Goal: Transaction & Acquisition: Obtain resource

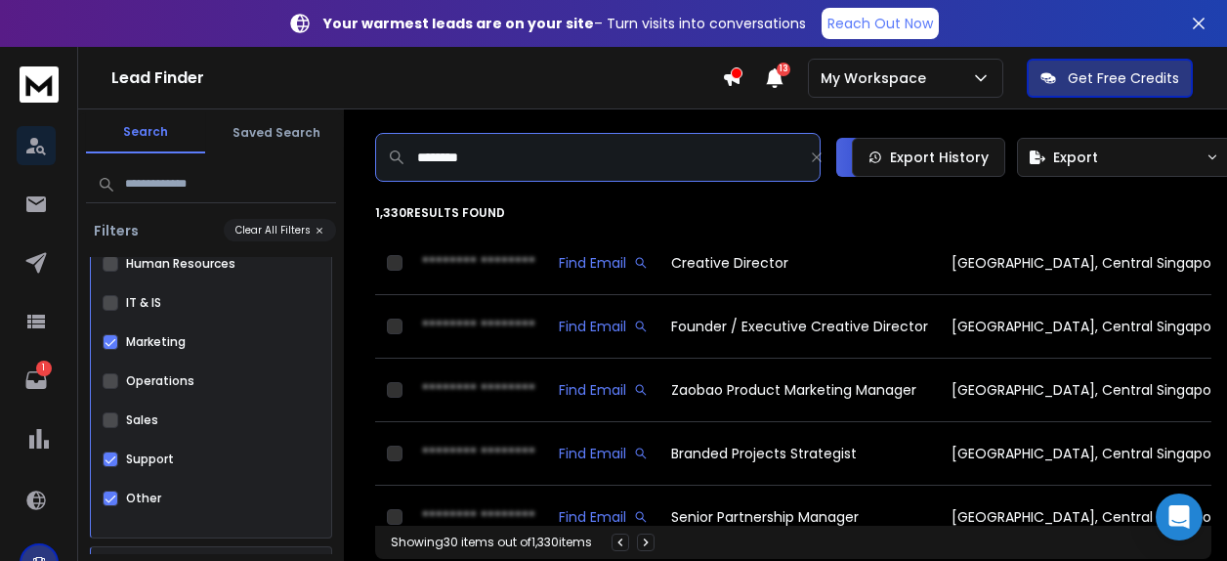
scroll to position [193, 0]
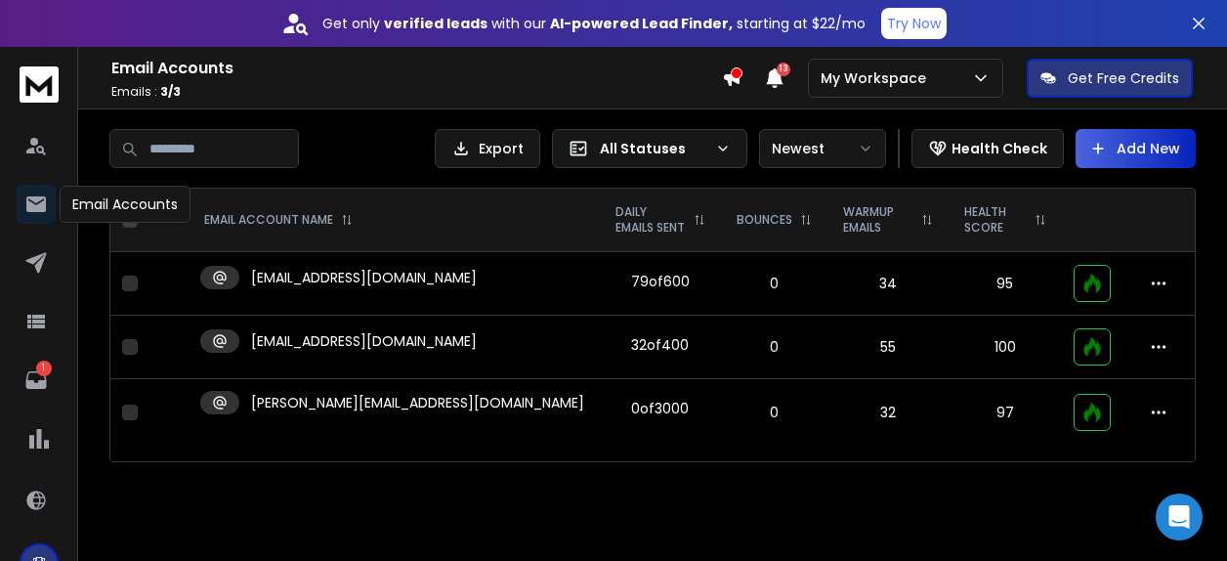
click at [45, 202] on icon at bounding box center [36, 204] width 20 height 16
click at [31, 323] on icon at bounding box center [35, 321] width 23 height 23
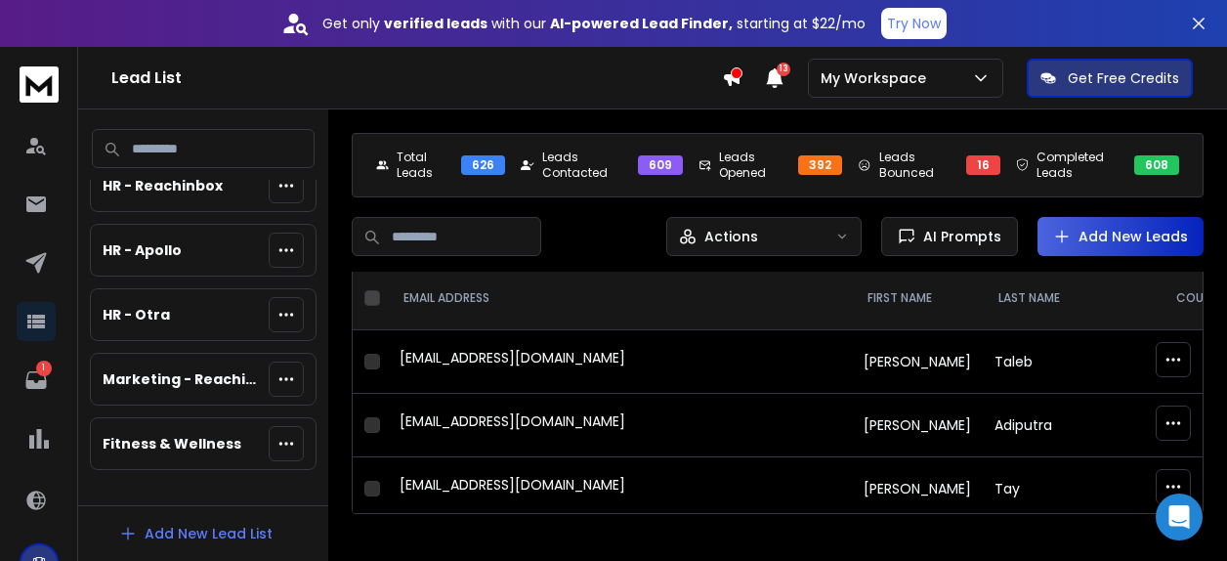
scroll to position [410, 0]
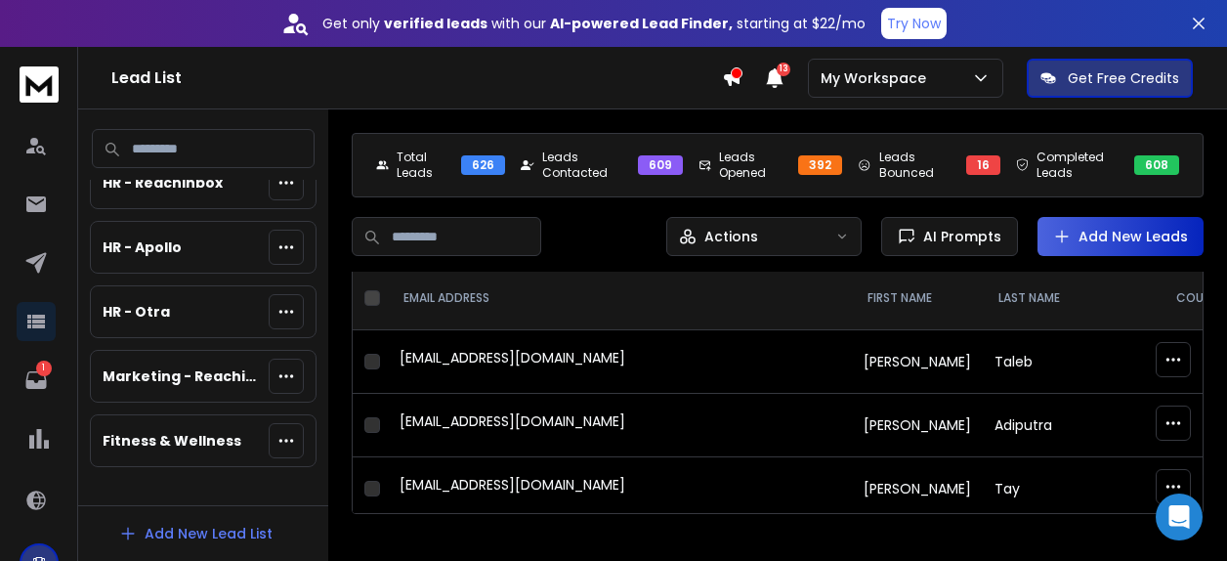
click at [191, 372] on p "Marketing - Reachinbox" at bounding box center [182, 376] width 158 height 20
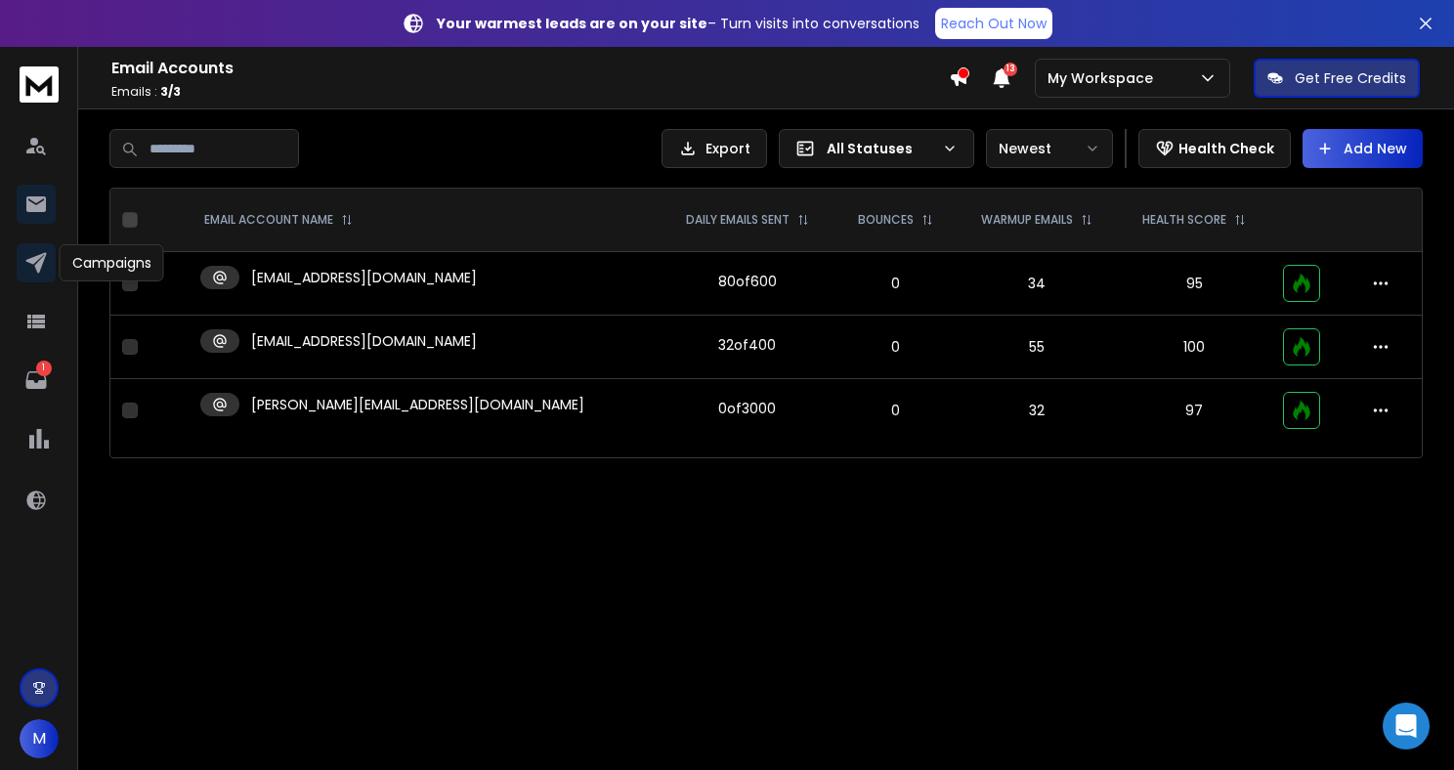
click at [42, 261] on icon at bounding box center [35, 262] width 21 height 21
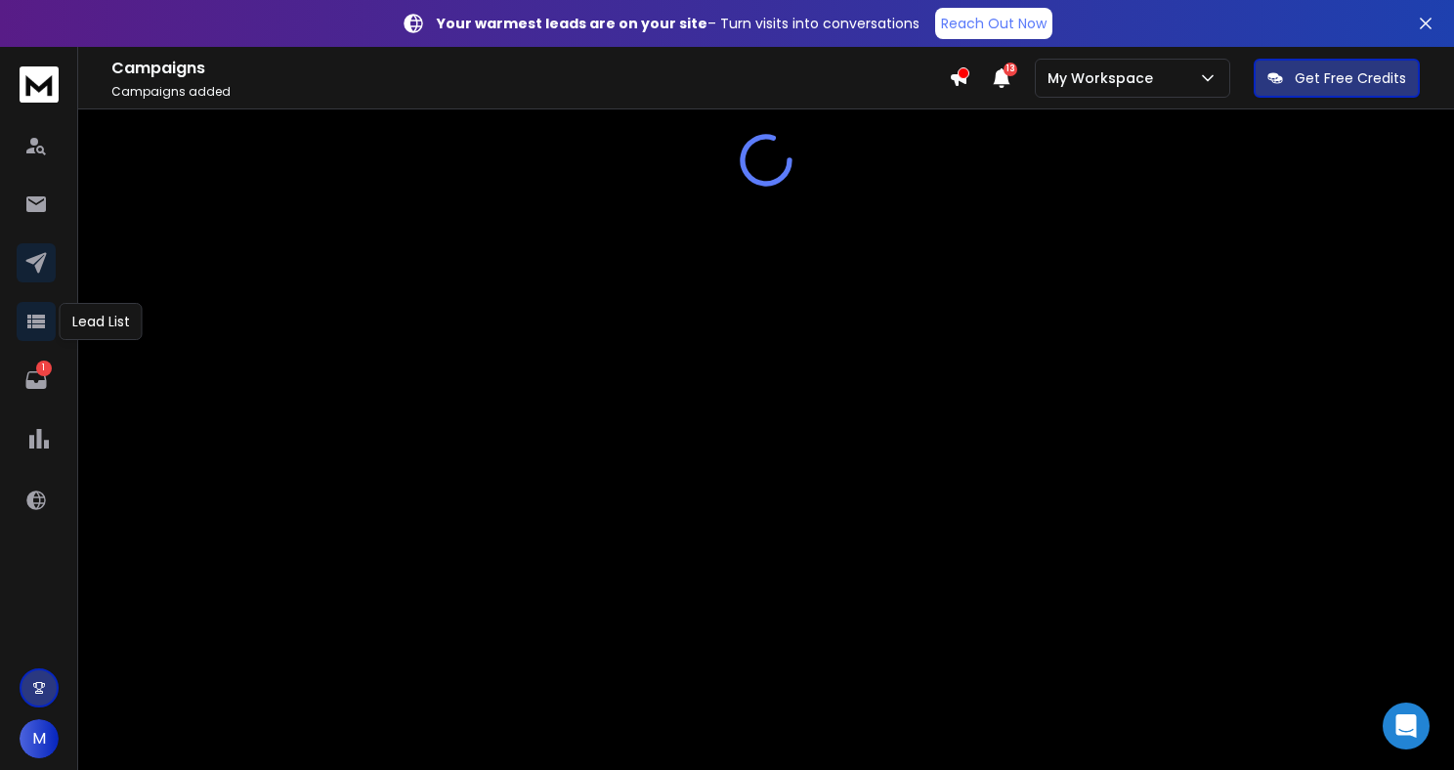
click at [37, 323] on icon at bounding box center [35, 321] width 23 height 23
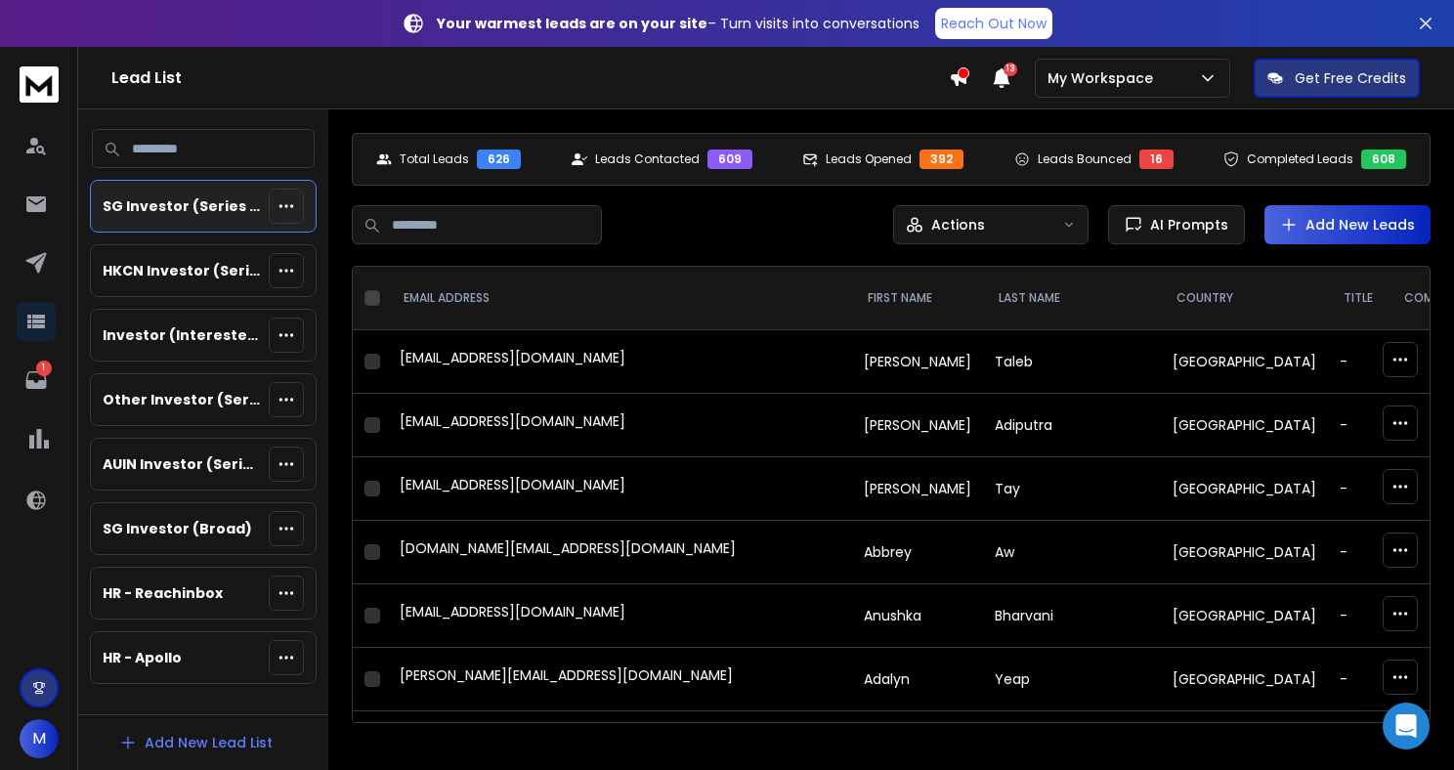
click at [285, 401] on icon "button" at bounding box center [286, 400] width 18 height 18
click at [875, 222] on div "Actions AI Prompts Add New Leads" at bounding box center [891, 224] width 1078 height 39
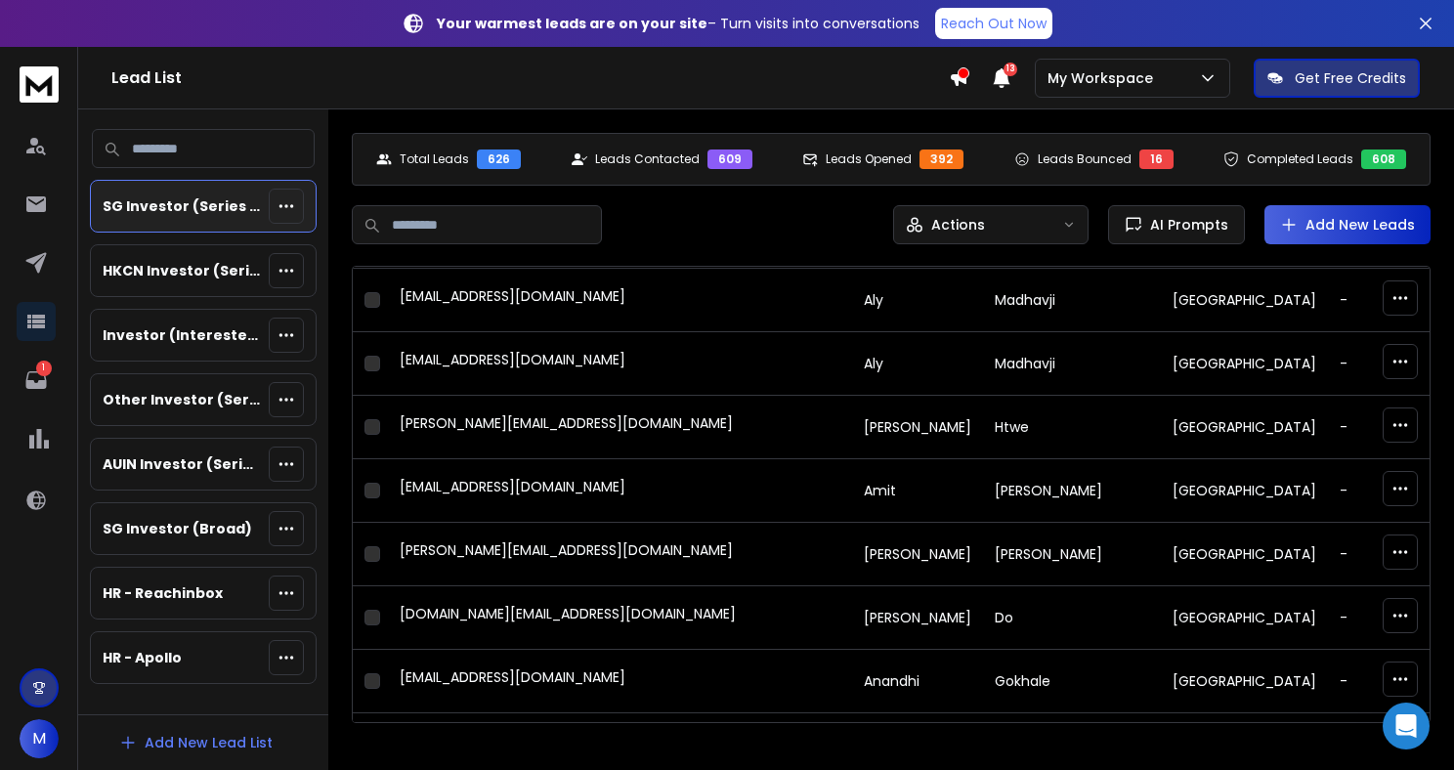
scroll to position [1602, 0]
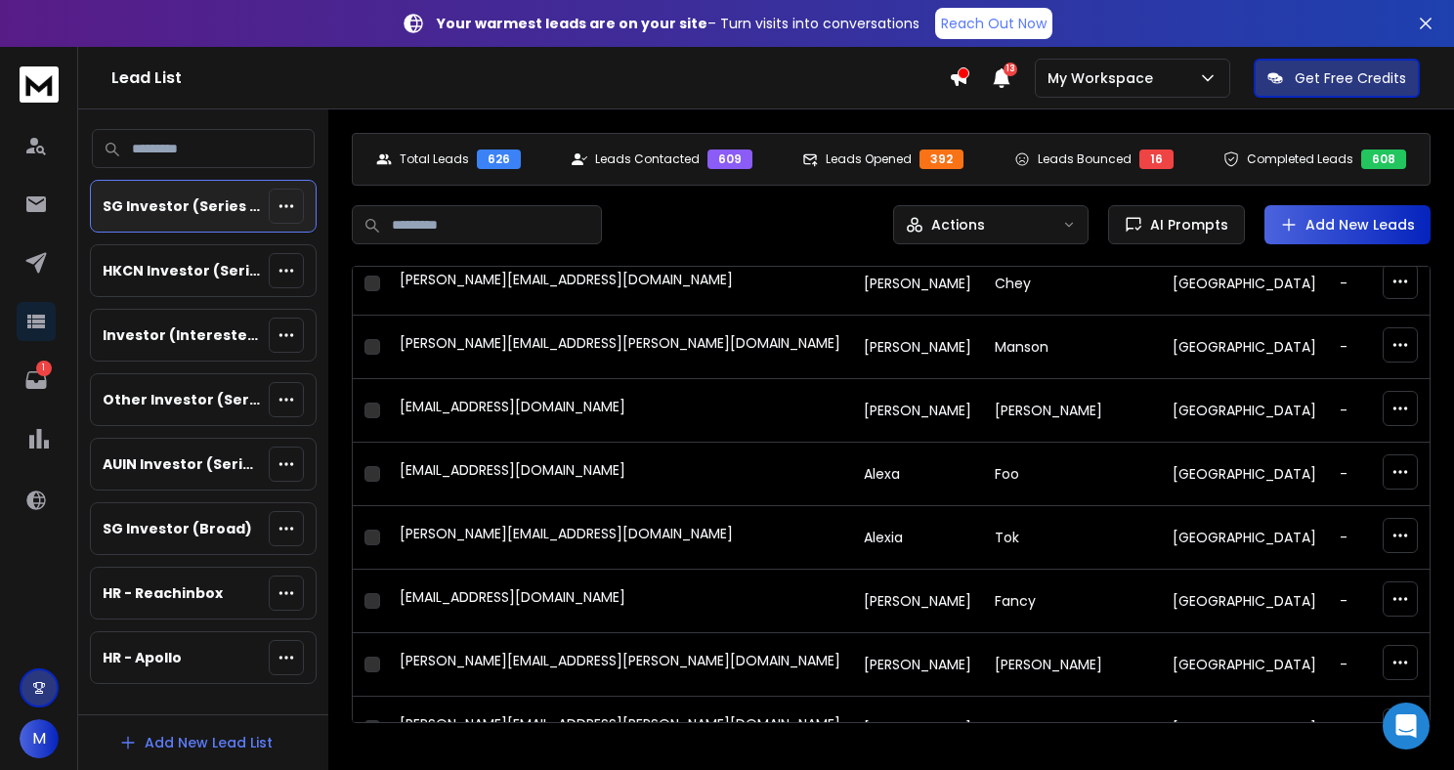
click at [383, 278] on div at bounding box center [375, 283] width 23 height 16
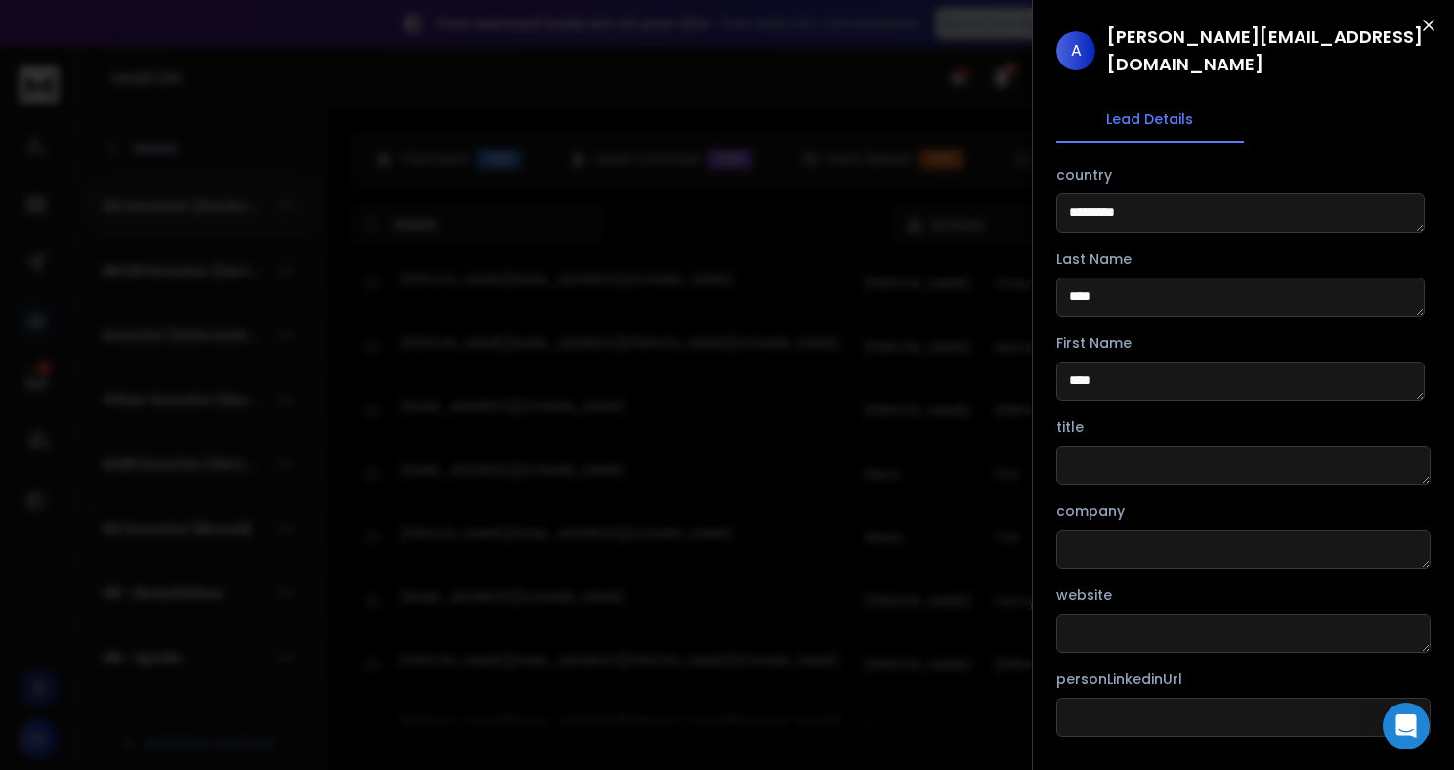
click at [1226, 19] on icon "button" at bounding box center [1428, 26] width 20 height 20
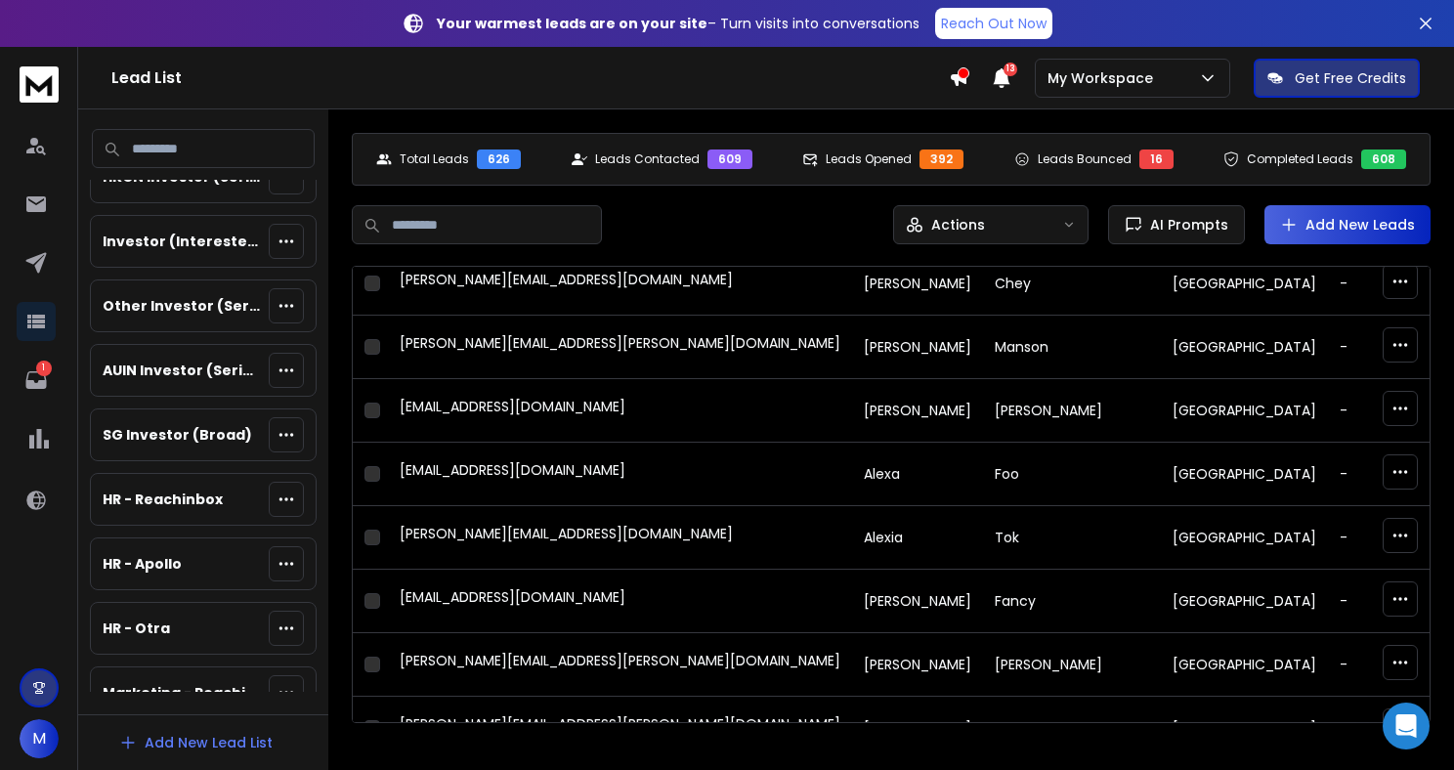
scroll to position [95, 0]
click at [278, 487] on button "button" at bounding box center [286, 498] width 35 height 35
click at [283, 560] on div "Add New Lead List" at bounding box center [203, 742] width 250 height 56
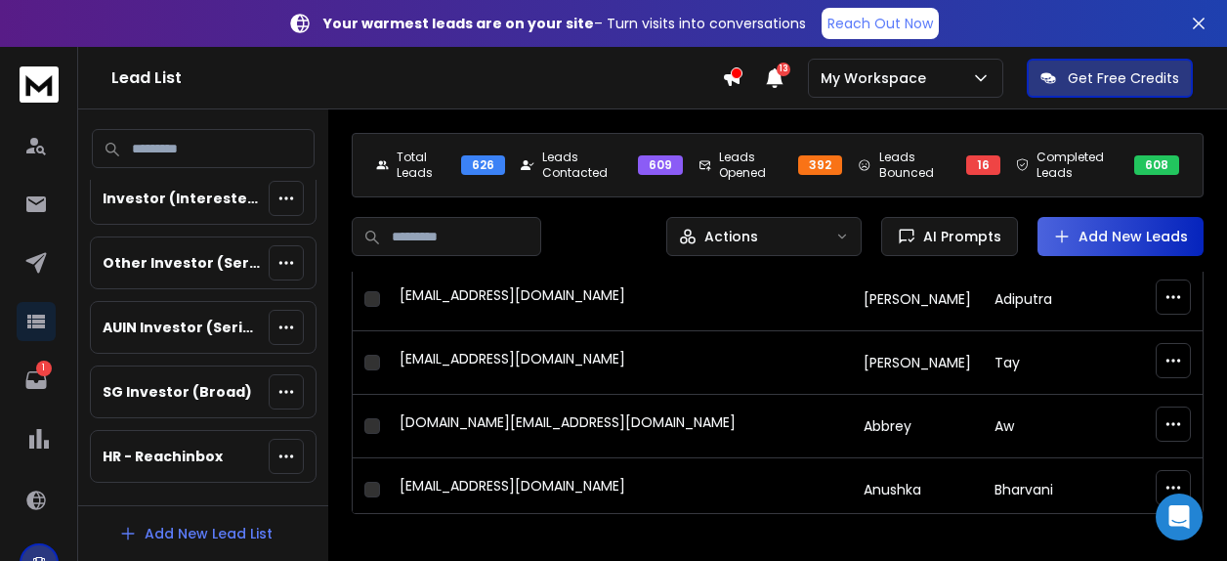
scroll to position [138, 0]
click at [296, 380] on button "button" at bounding box center [286, 390] width 35 height 35
click at [593, 518] on div "Total Leads 626 Leads Contacted 609 Leads Opened 392 Leads Bounced 16 Completed…" at bounding box center [652, 323] width 1149 height 428
click at [370, 302] on button "button" at bounding box center [372, 299] width 16 height 16
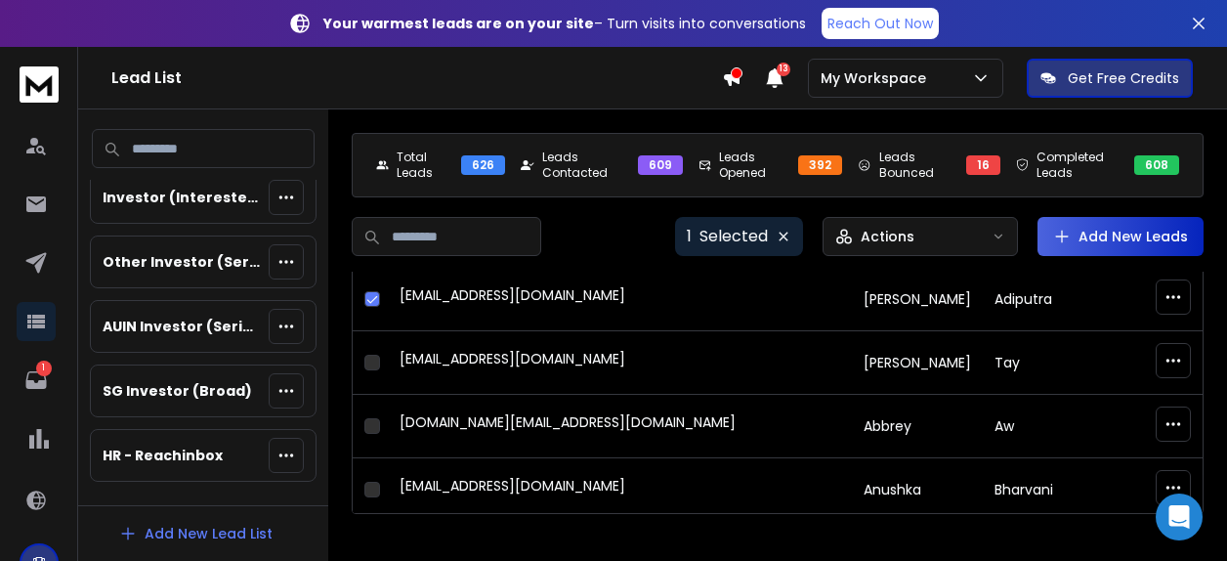
click at [375, 374] on td at bounding box center [370, 362] width 35 height 63
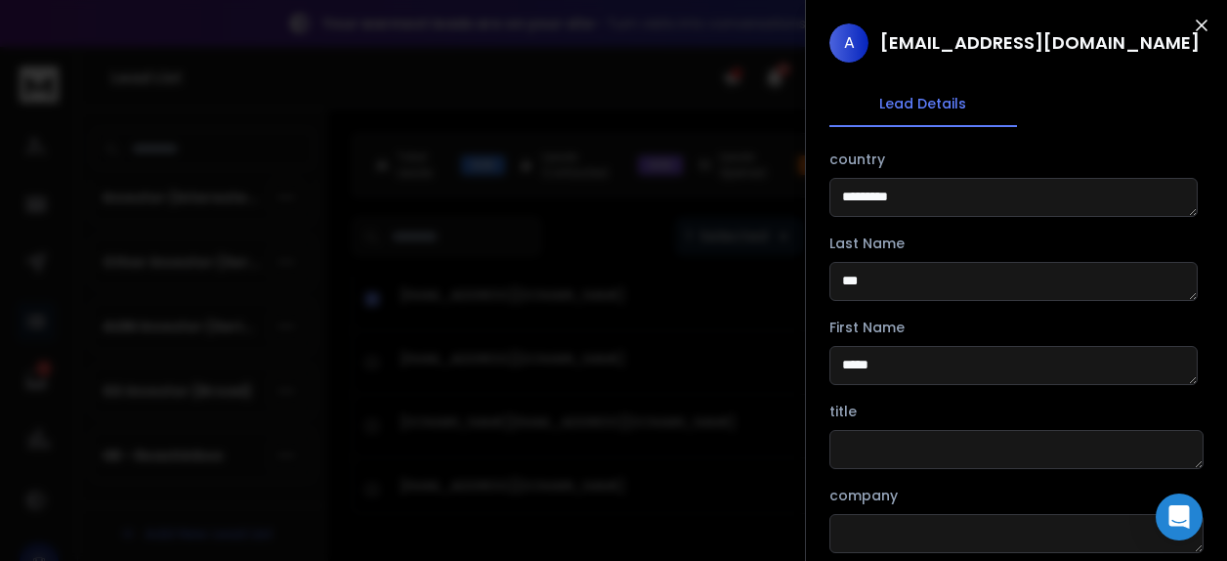
click at [1197, 23] on icon "button" at bounding box center [1202, 26] width 10 height 10
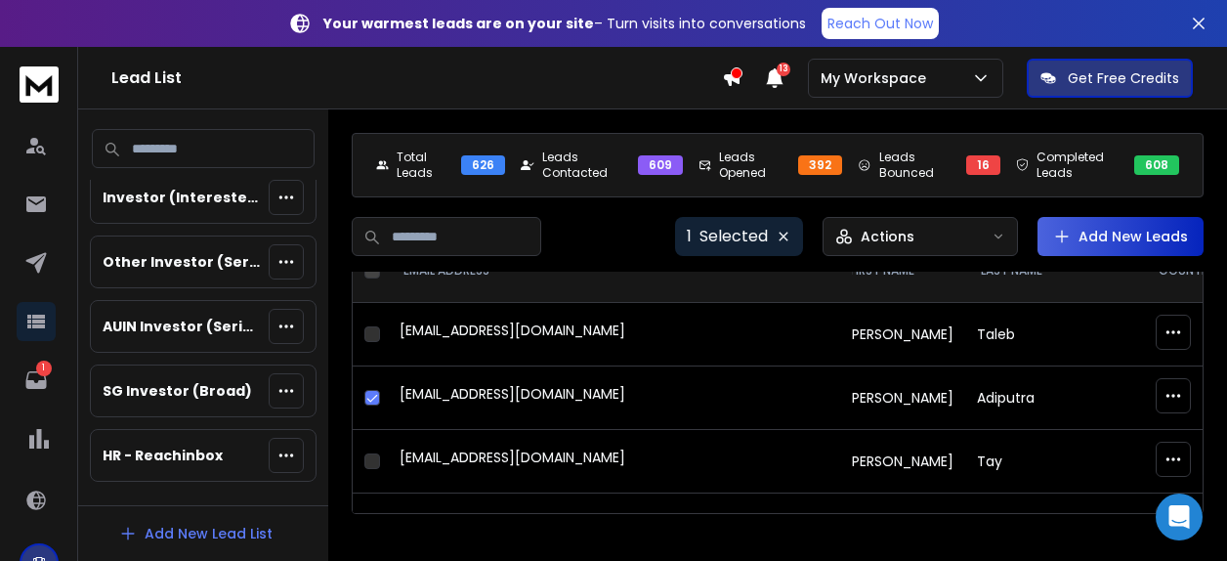
scroll to position [20, 18]
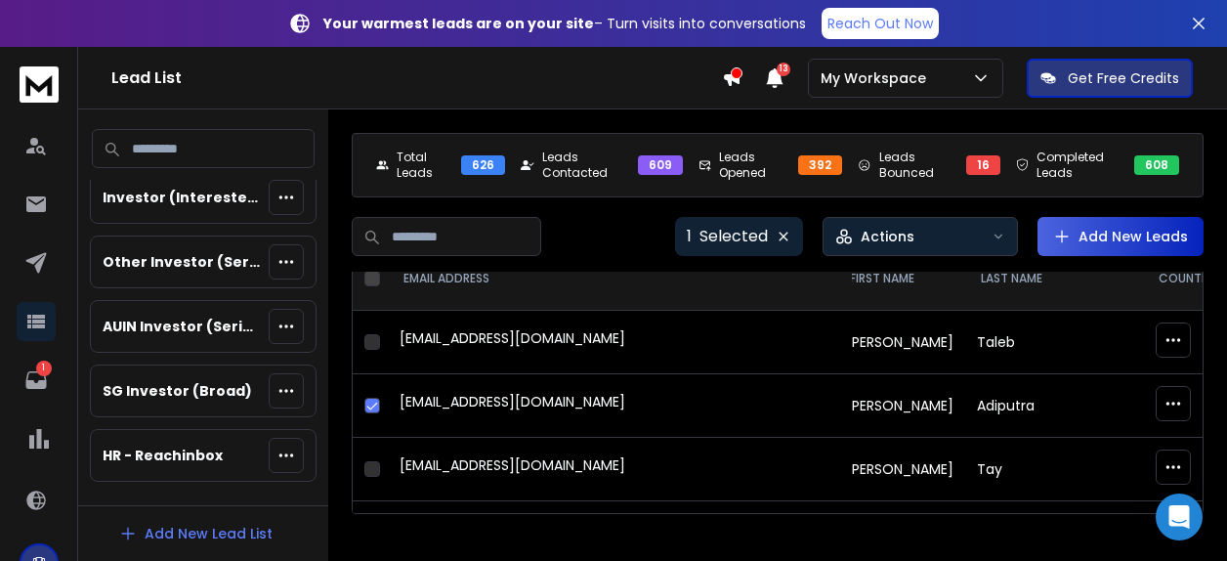
click at [982, 228] on div "Actions" at bounding box center [909, 237] width 148 height 20
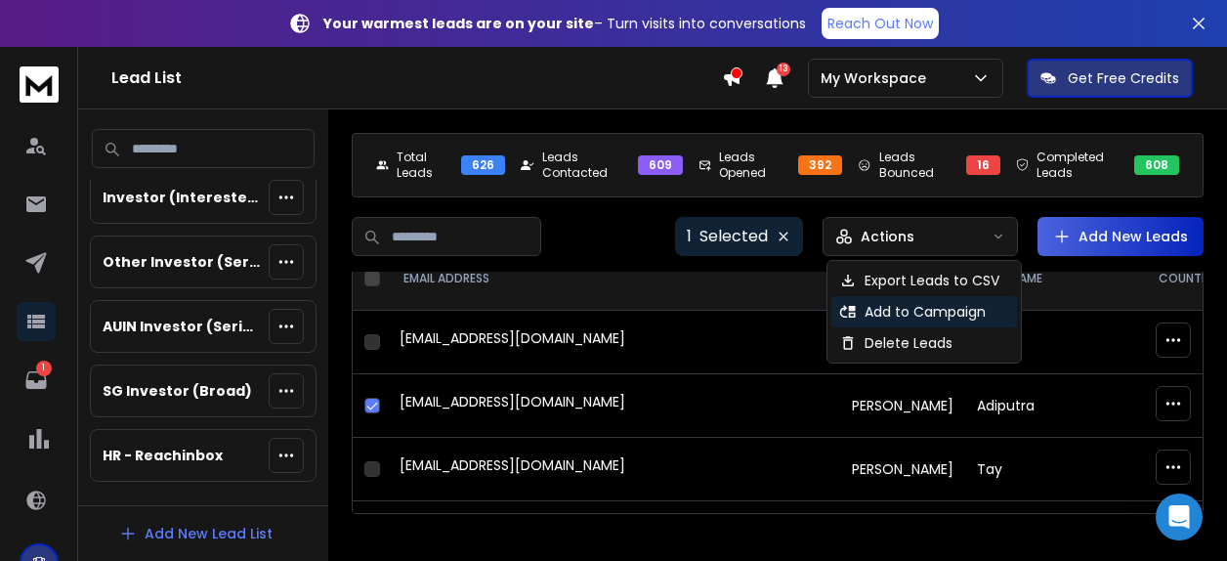
click at [277, 379] on button "button" at bounding box center [286, 390] width 35 height 35
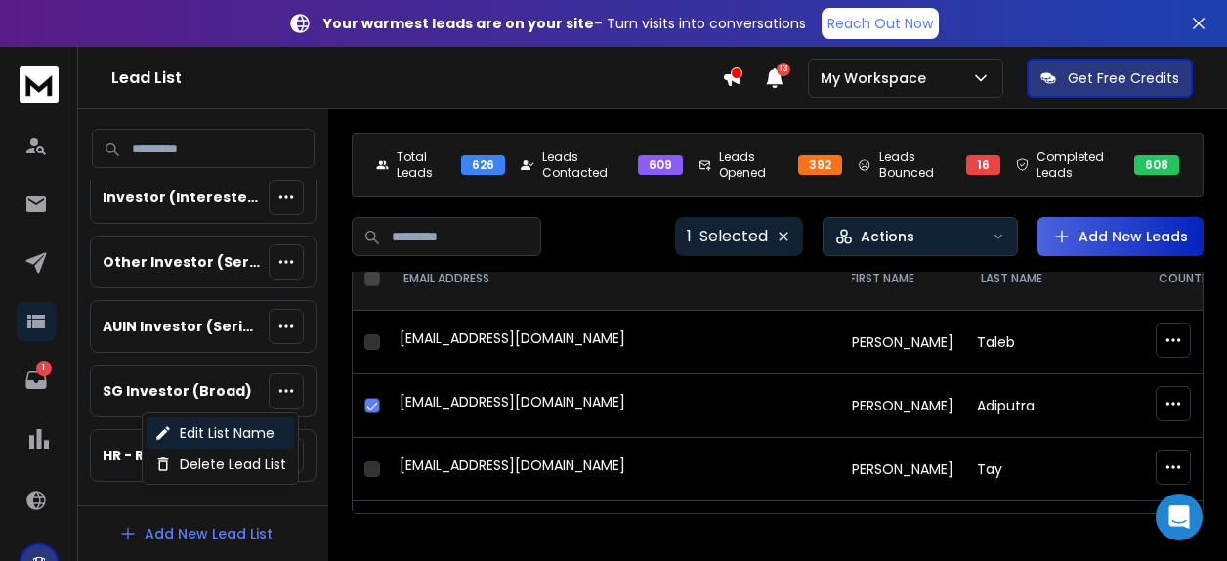
click at [907, 238] on p "Actions" at bounding box center [888, 237] width 54 height 20
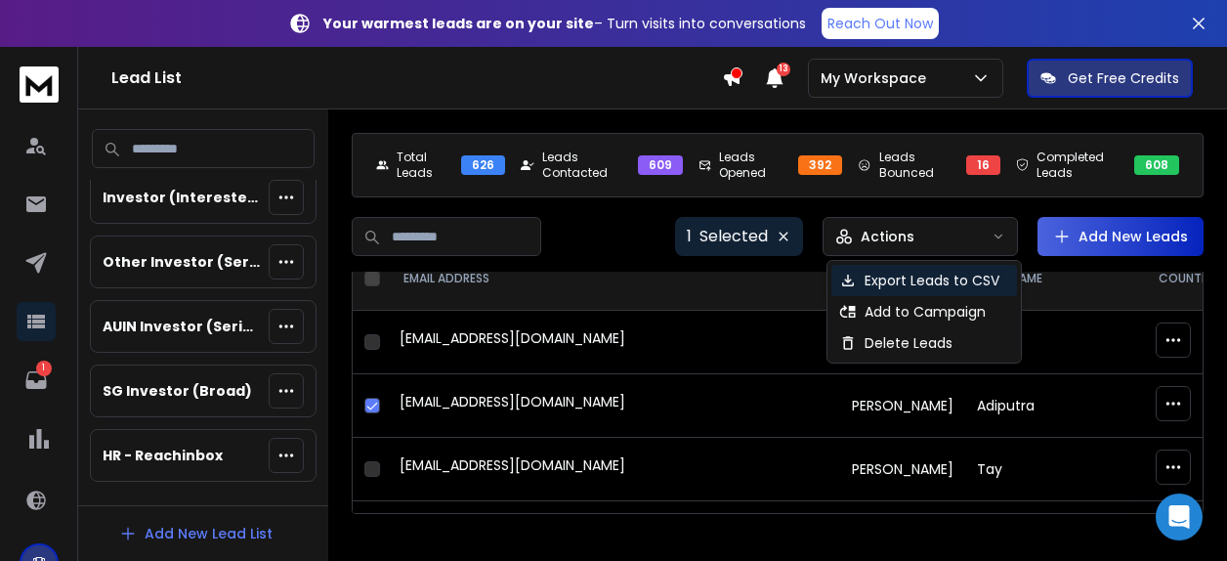
scroll to position [0, 18]
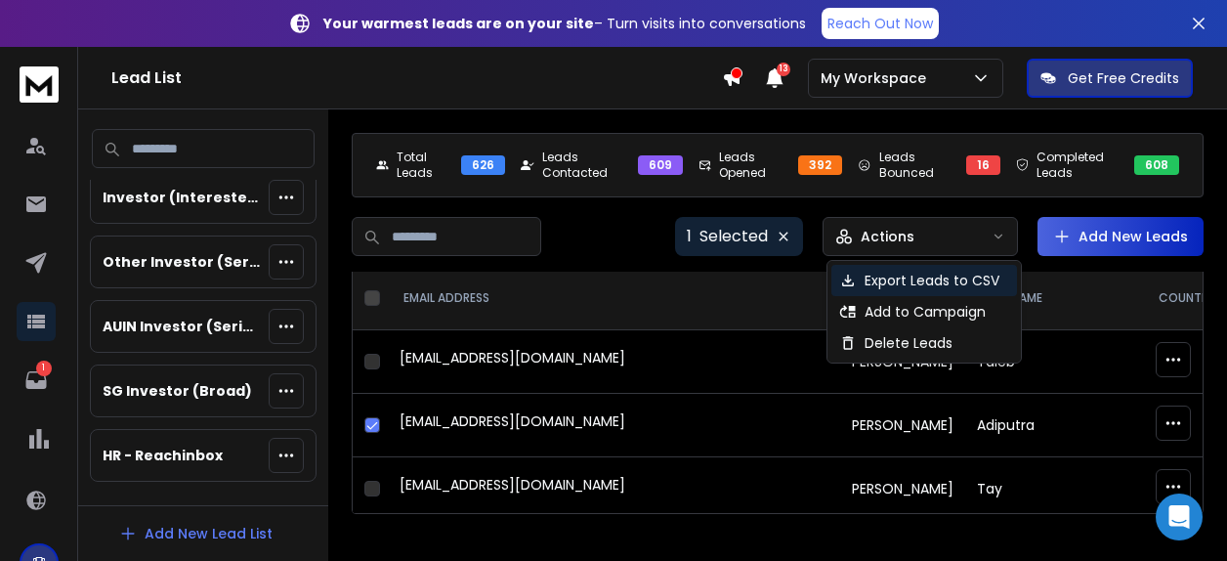
click at [408, 160] on p "Total Leads" at bounding box center [425, 164] width 57 height 31
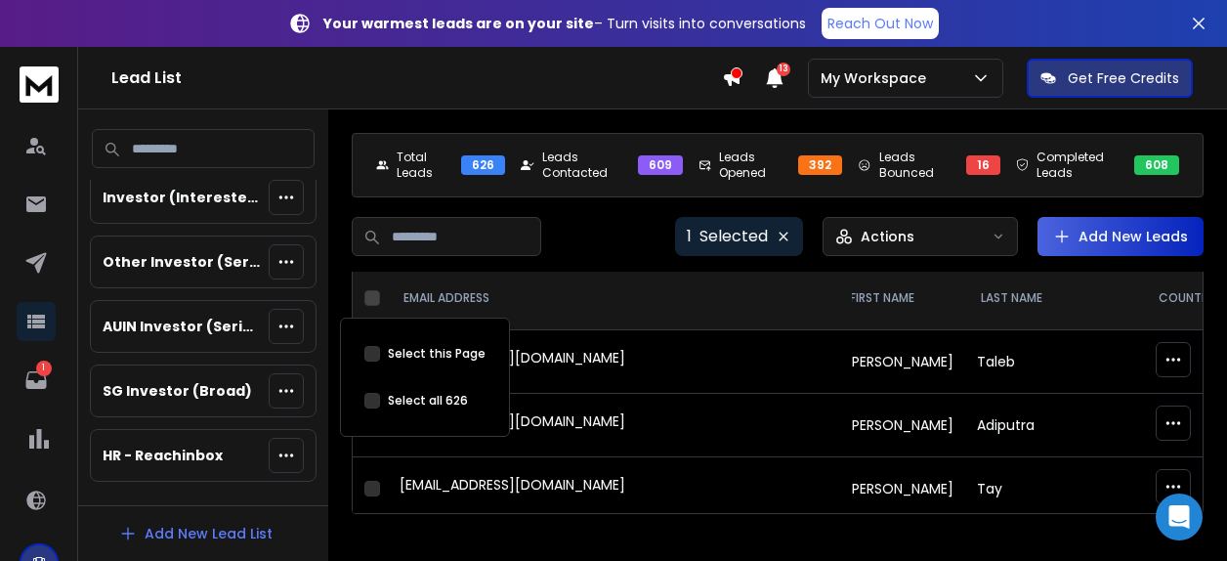
click at [378, 299] on button "Select this Page" at bounding box center [372, 298] width 16 height 16
click at [371, 405] on button "Select this Page" at bounding box center [372, 401] width 16 height 16
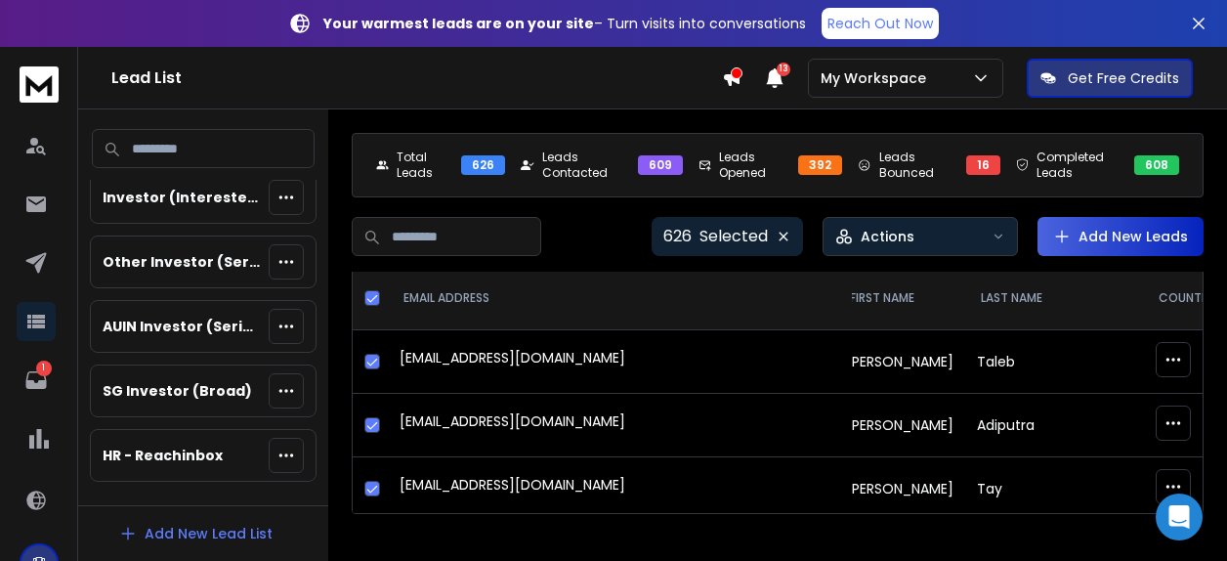
click at [968, 238] on div "Actions" at bounding box center [909, 237] width 148 height 20
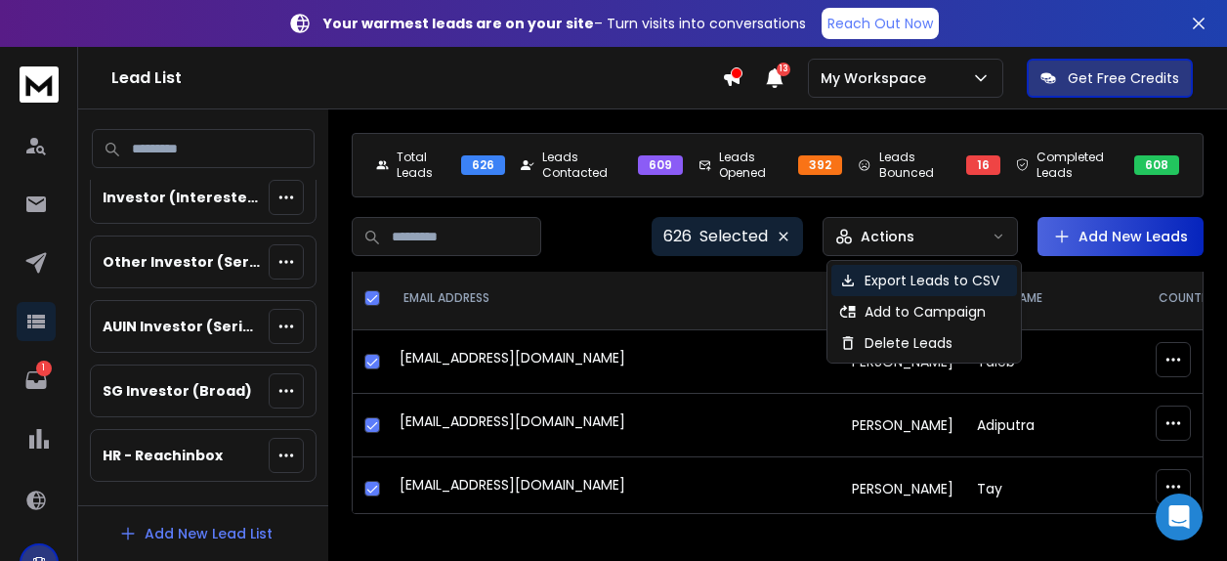
click at [983, 279] on p "Export Leads to CSV" at bounding box center [932, 281] width 135 height 20
